Goal: Task Accomplishment & Management: Manage account settings

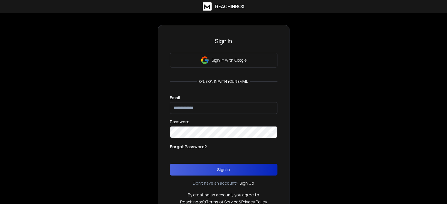
click at [222, 116] on form "Email Password Forgot Password? Sign In Sign Up" at bounding box center [223, 136] width 107 height 80
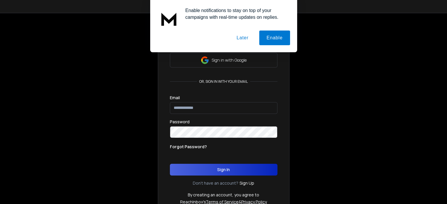
click at [221, 104] on input "email" at bounding box center [223, 108] width 107 height 12
type input "*"
paste input "**********"
type input "**********"
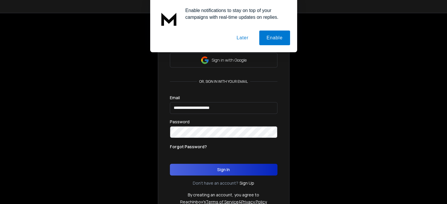
click at [236, 40] on button "Later" at bounding box center [242, 38] width 26 height 15
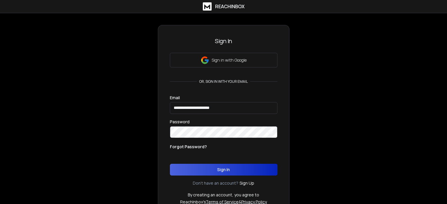
click at [221, 169] on button "Sign In" at bounding box center [223, 170] width 107 height 12
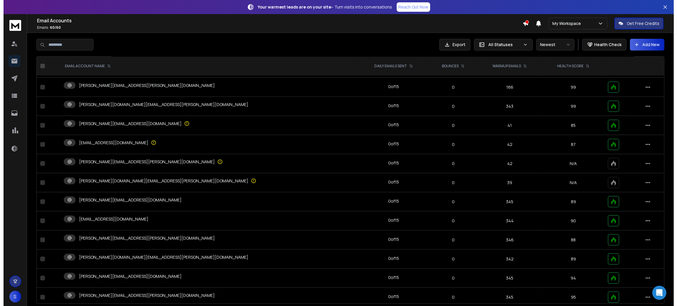
scroll to position [879, 0]
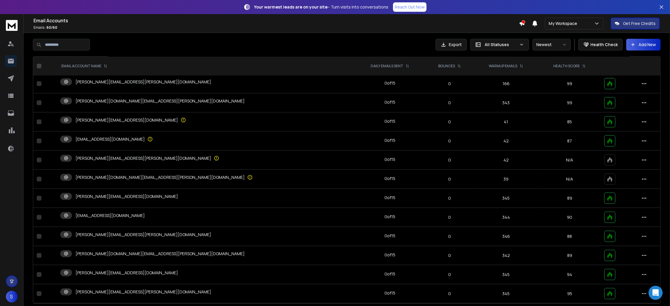
click at [140, 118] on td "[PERSON_NAME][EMAIL_ADDRESS][DOMAIN_NAME]" at bounding box center [205, 121] width 297 height 19
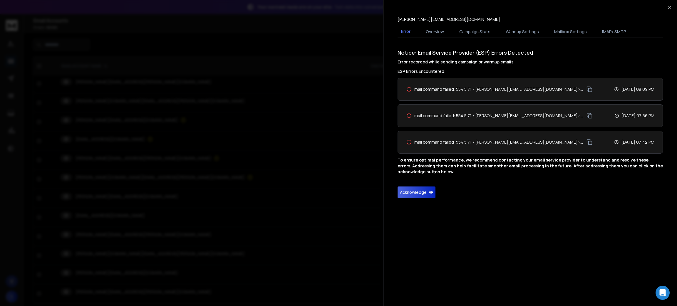
click at [435, 23] on div "[PERSON_NAME][EMAIL_ADDRESS][DOMAIN_NAME] Error Overview Campaign Stats Warmup …" at bounding box center [529, 107] width 279 height 201
click at [432, 26] on button "Overview" at bounding box center [434, 31] width 25 height 13
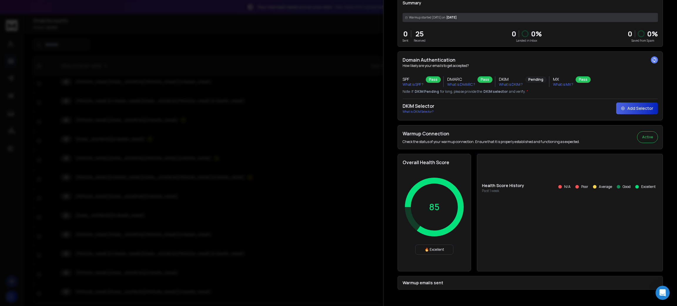
scroll to position [0, 0]
click at [335, 159] on div at bounding box center [338, 153] width 677 height 306
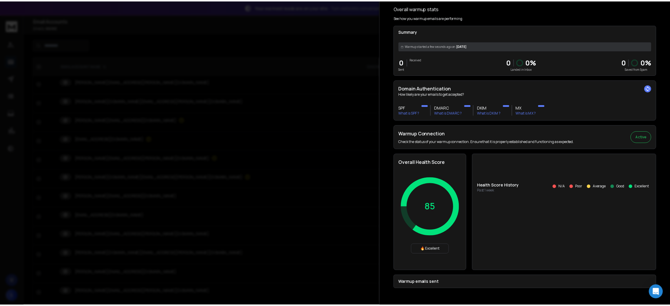
scroll to position [43, 0]
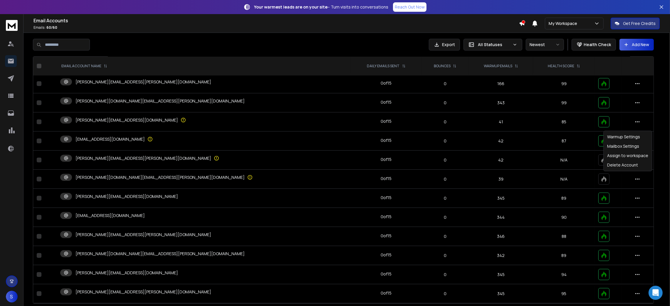
click at [451, 121] on button at bounding box center [637, 122] width 25 height 10
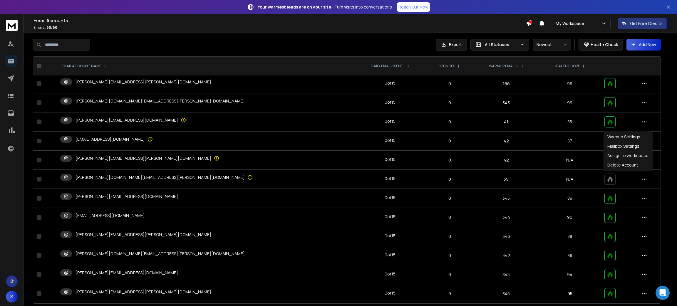
click at [451, 121] on button at bounding box center [643, 122] width 25 height 10
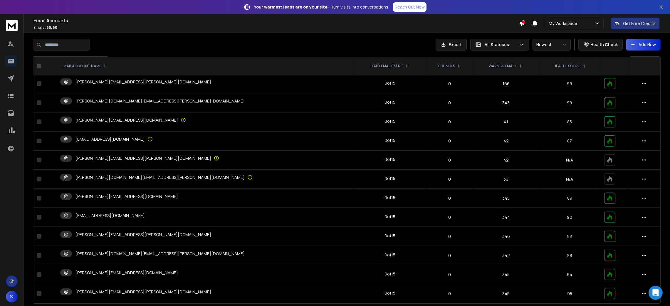
click at [451, 123] on button at bounding box center [643, 122] width 25 height 10
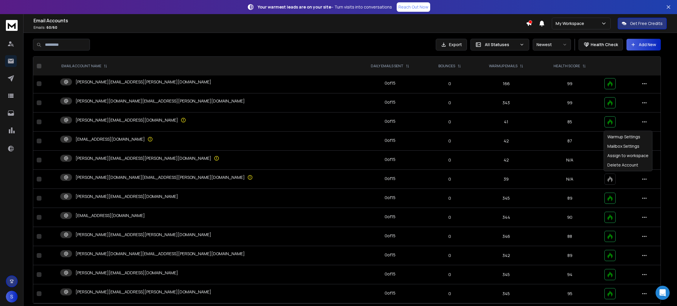
click at [451, 123] on button at bounding box center [643, 122] width 25 height 10
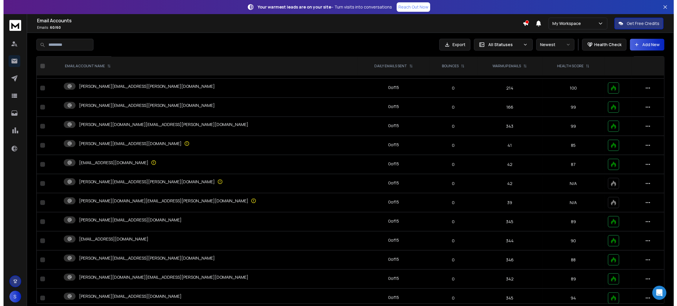
scroll to position [834, 0]
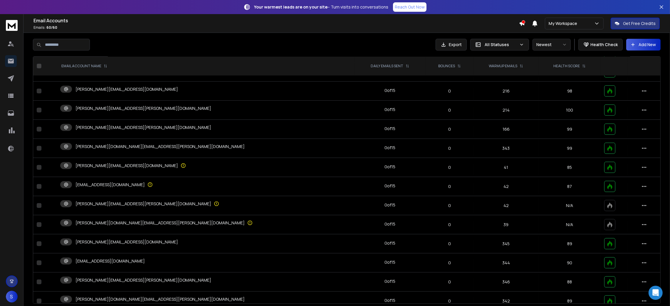
click at [37, 170] on button "button" at bounding box center [39, 167] width 5 height 5
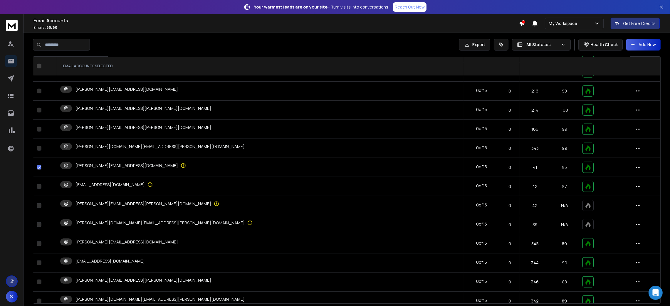
click at [39, 186] on td at bounding box center [44, 186] width 23 height 19
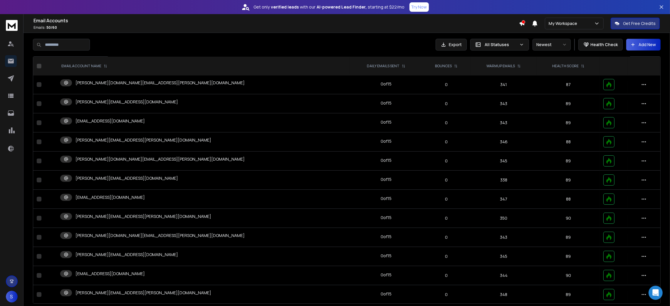
scroll to position [193, 0]
